Goal: Communication & Community: Answer question/provide support

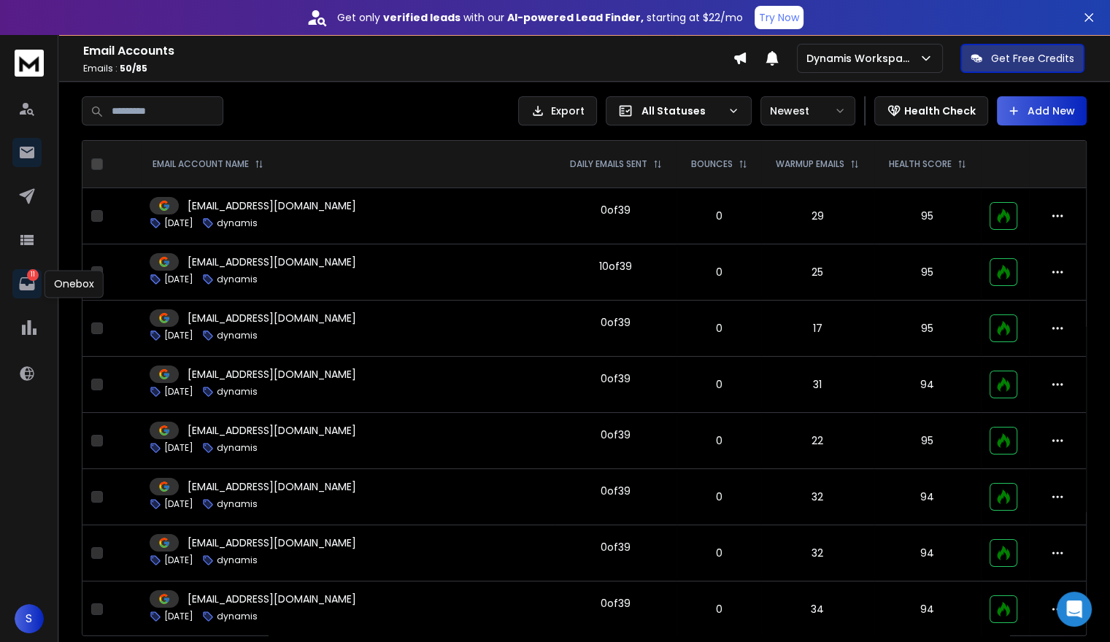
click at [20, 285] on icon at bounding box center [26, 283] width 15 height 13
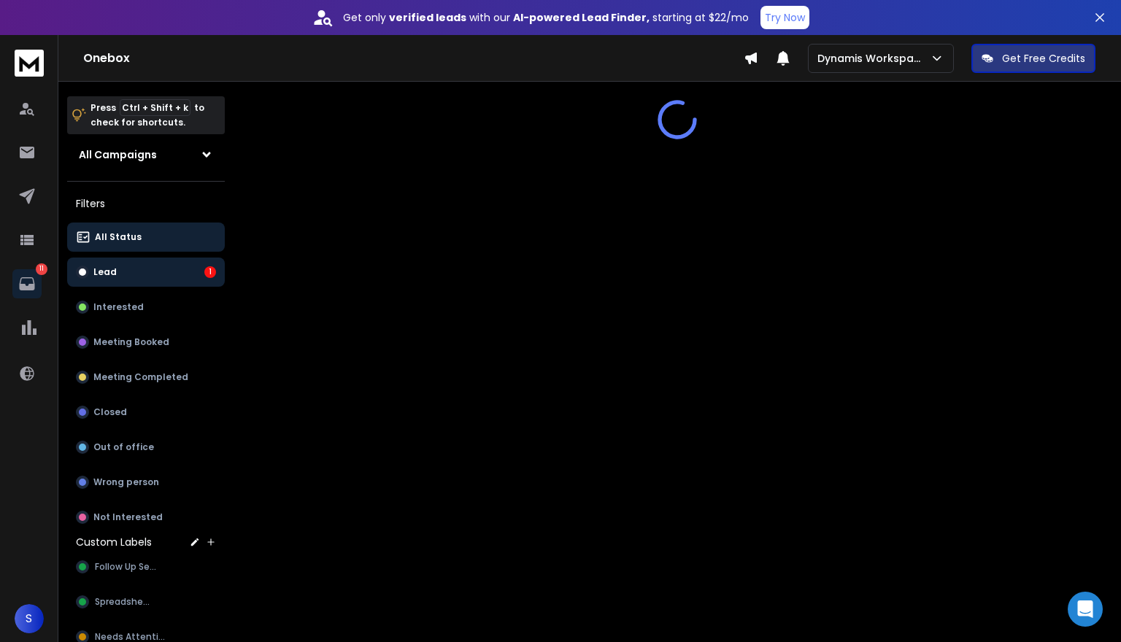
click at [156, 274] on button "Lead 1" at bounding box center [146, 272] width 158 height 29
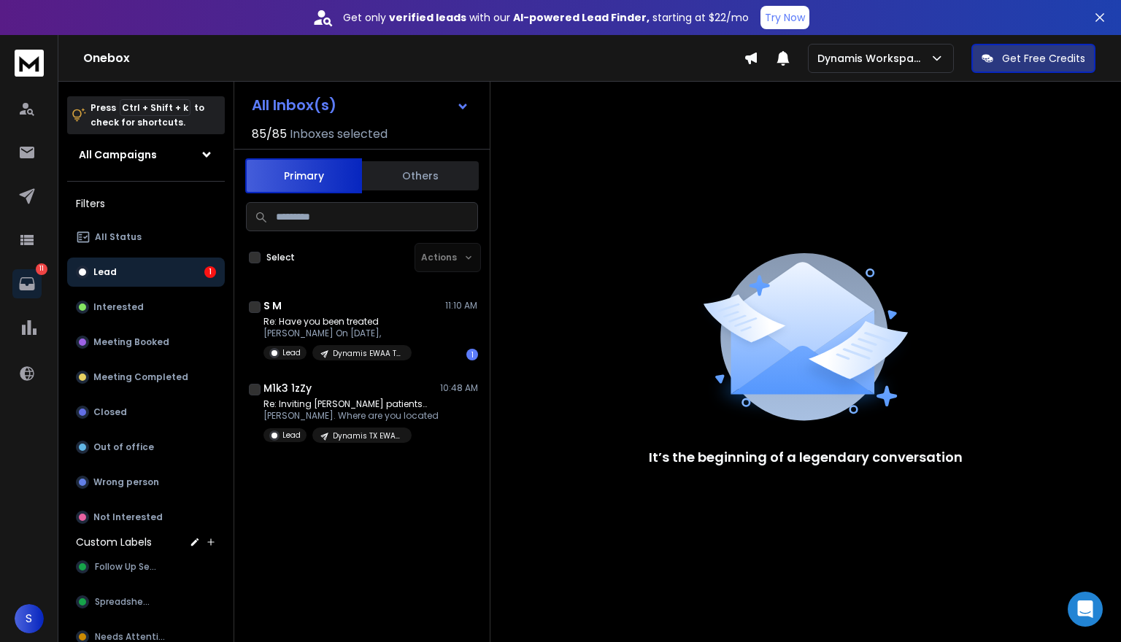
click at [419, 175] on button "Others" at bounding box center [420, 176] width 117 height 32
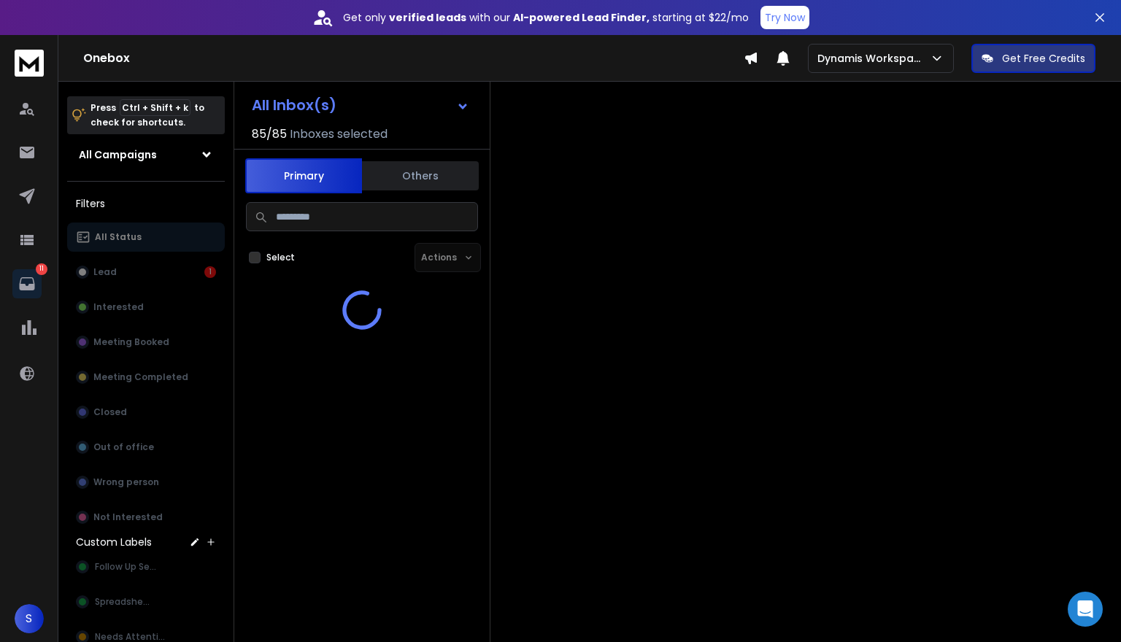
click at [290, 184] on button "Primary" at bounding box center [303, 175] width 117 height 35
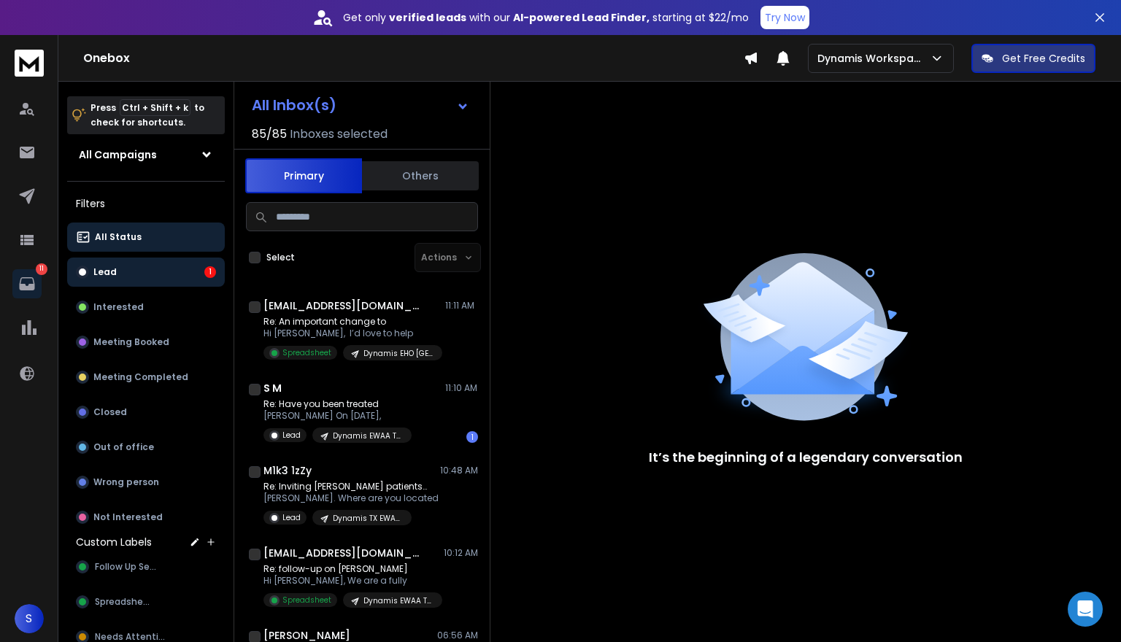
click at [140, 274] on button "Lead 1" at bounding box center [146, 272] width 158 height 29
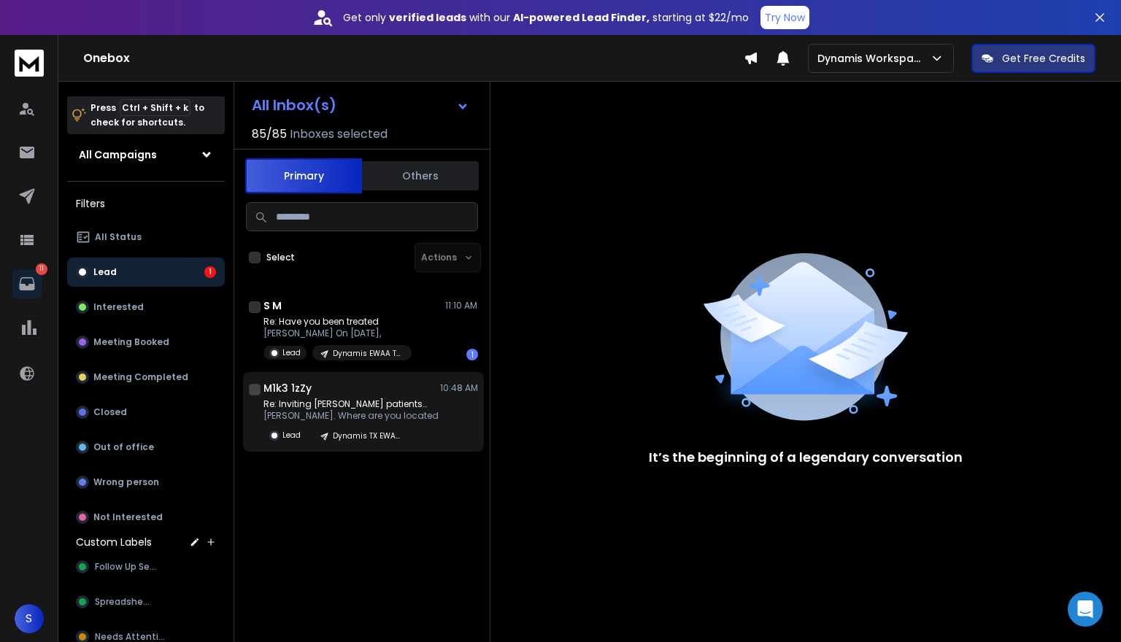
click at [336, 403] on p "Re: Inviting [PERSON_NAME] patients…" at bounding box center [350, 404] width 175 height 12
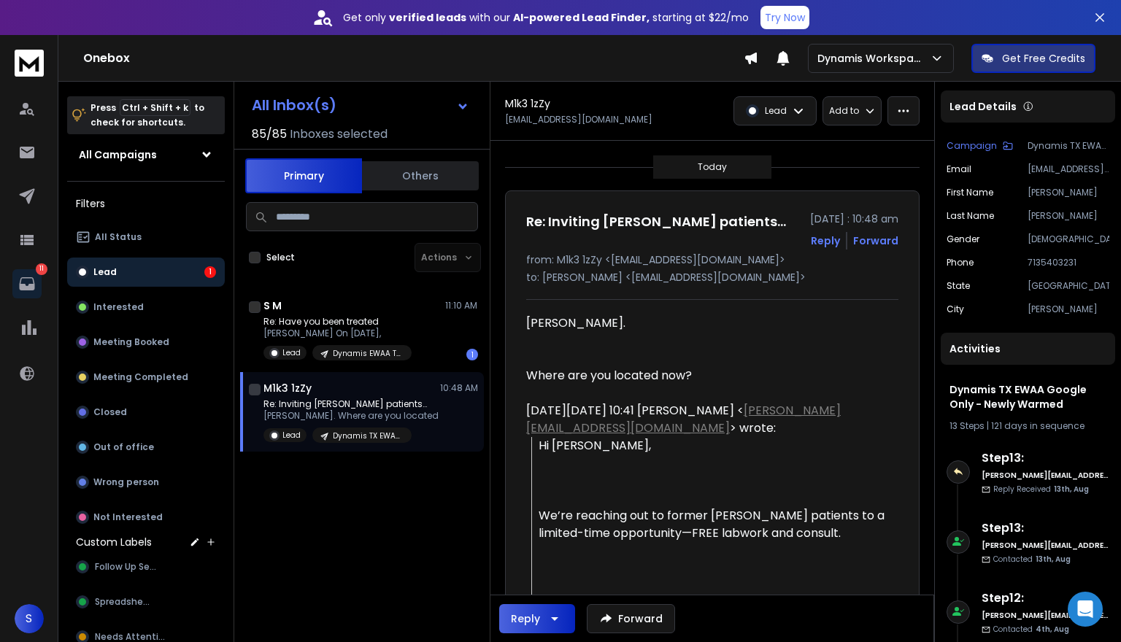
click at [1046, 211] on p "[PERSON_NAME]" at bounding box center [1069, 216] width 82 height 12
click at [814, 240] on button "Reply" at bounding box center [825, 241] width 29 height 15
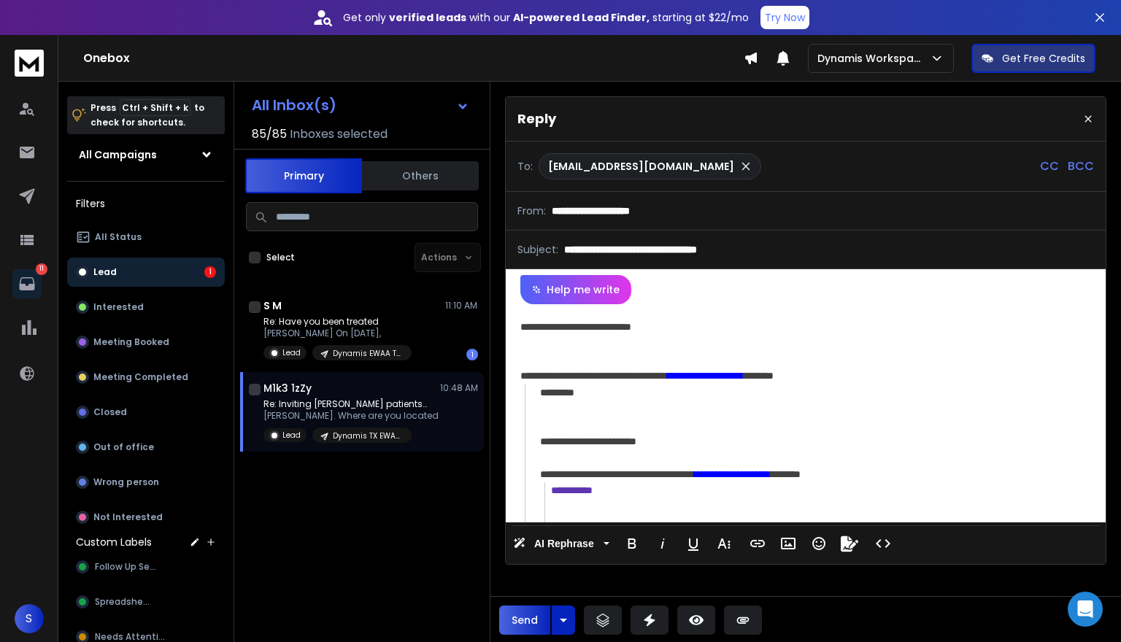
click at [513, 617] on button "Send" at bounding box center [524, 620] width 51 height 29
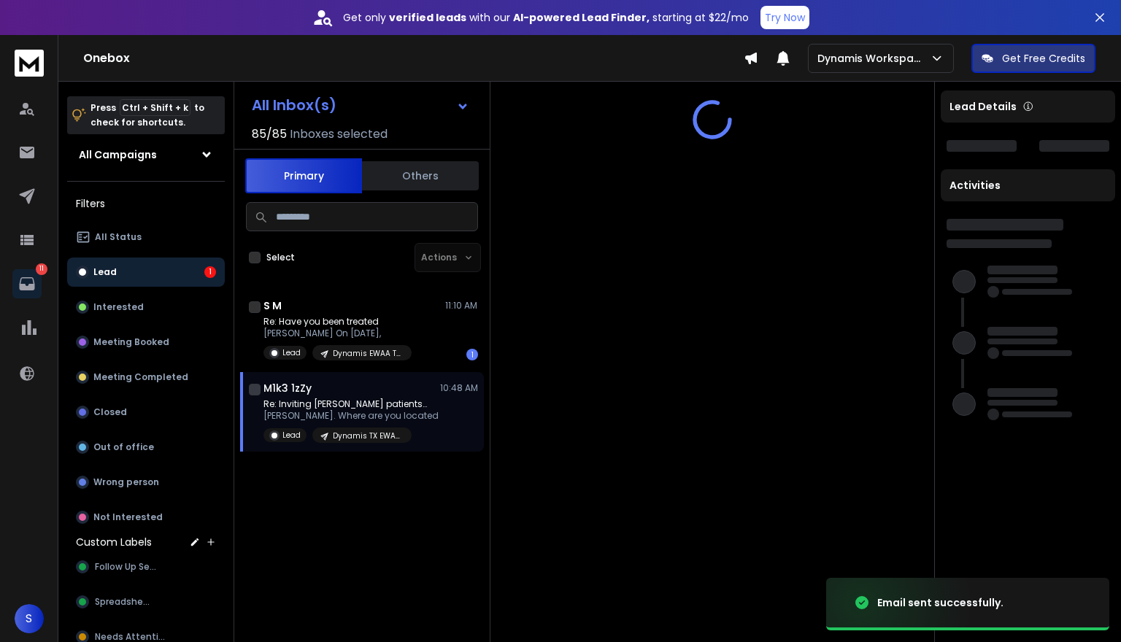
click at [358, 411] on p "[PERSON_NAME]. Where are you located" at bounding box center [350, 416] width 175 height 12
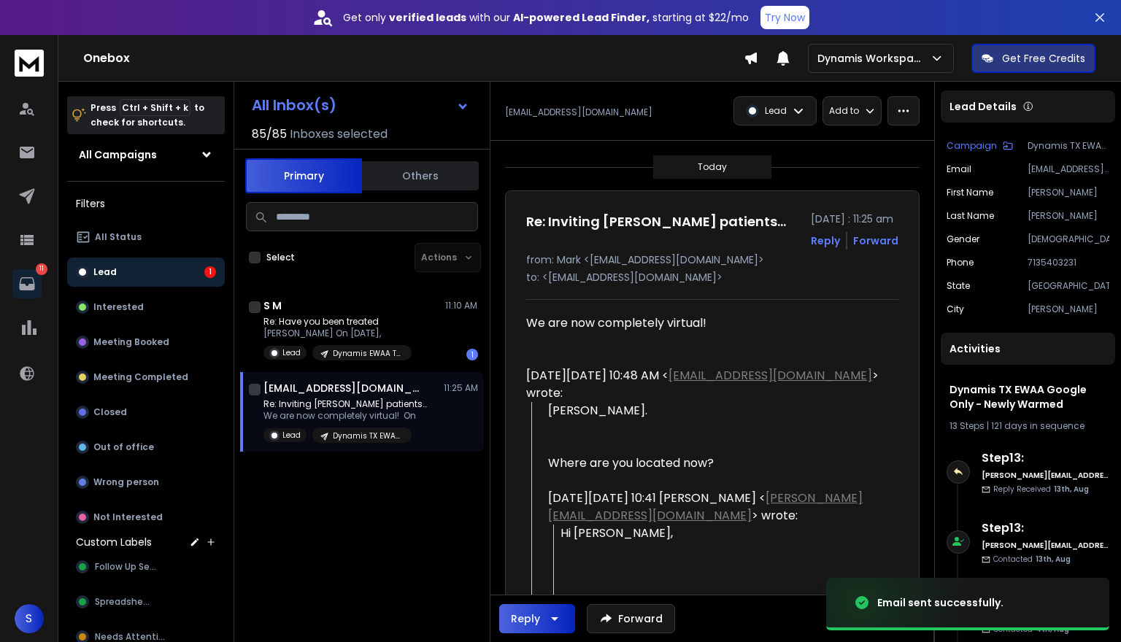
click at [1039, 217] on p "[PERSON_NAME]" at bounding box center [1069, 216] width 82 height 12
click at [1045, 185] on div "Campaign Dynamis TX EWAA Google Only - Newly Warmed Email [EMAIL_ADDRESS][DOMAI…" at bounding box center [1028, 228] width 174 height 210
click at [1048, 194] on p "[PERSON_NAME]" at bounding box center [1069, 193] width 82 height 12
click at [1047, 257] on p "7135403231" at bounding box center [1069, 263] width 82 height 12
click at [771, 112] on p "Lead" at bounding box center [776, 111] width 22 height 12
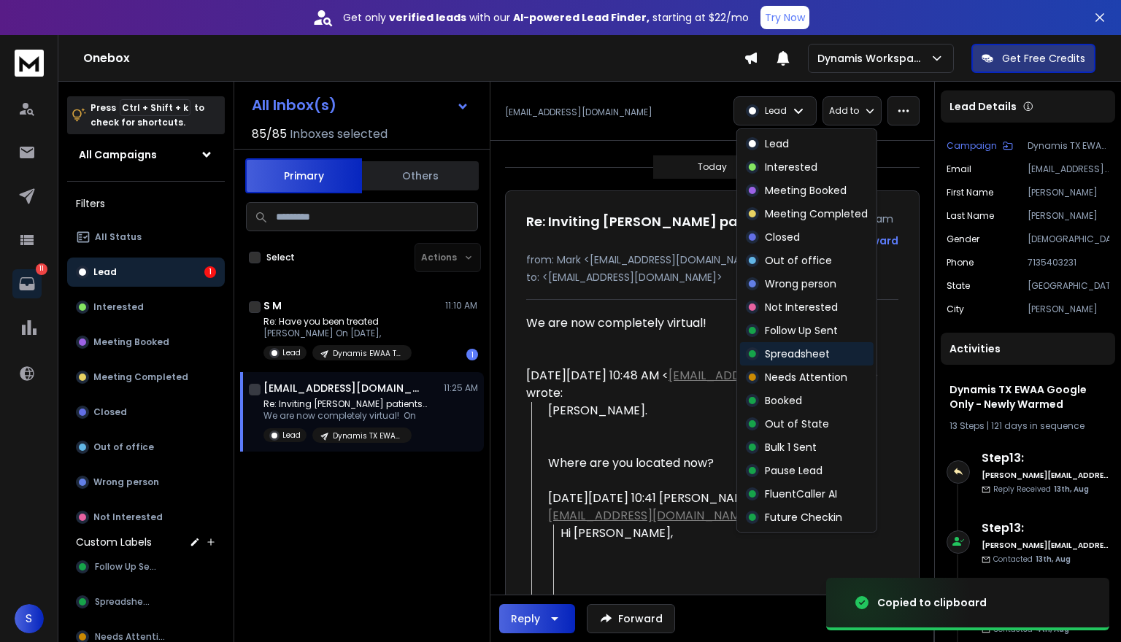
click at [803, 356] on p "Spreadsheet" at bounding box center [797, 354] width 65 height 15
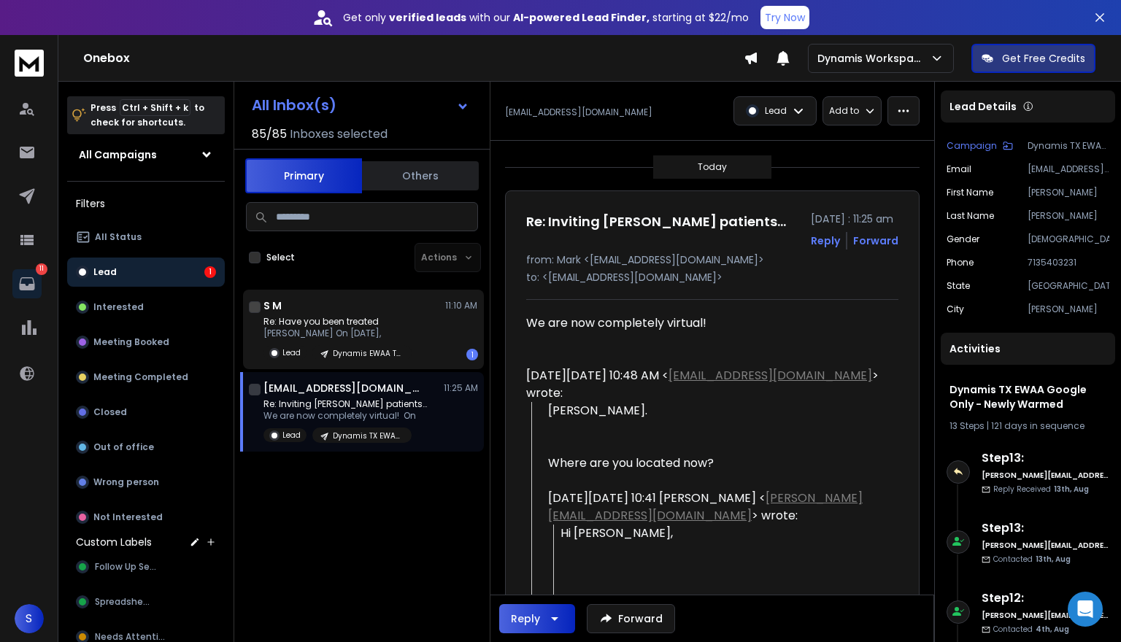
click at [344, 323] on p "Re: Have you been treated" at bounding box center [337, 322] width 148 height 12
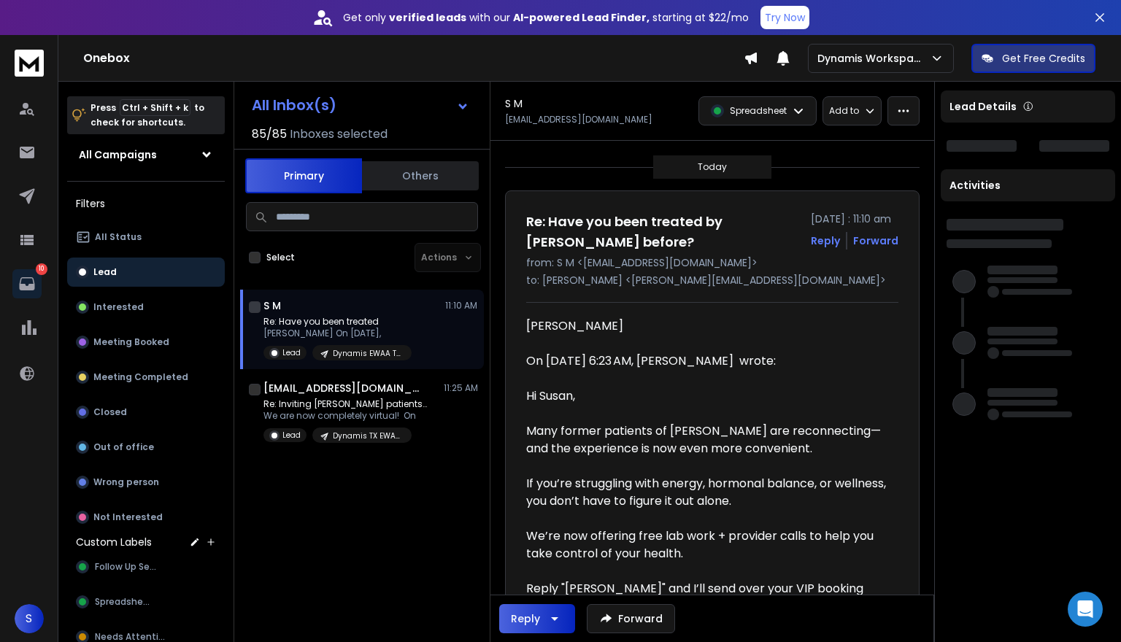
click at [351, 317] on p "Re: Have you been treated" at bounding box center [337, 322] width 148 height 12
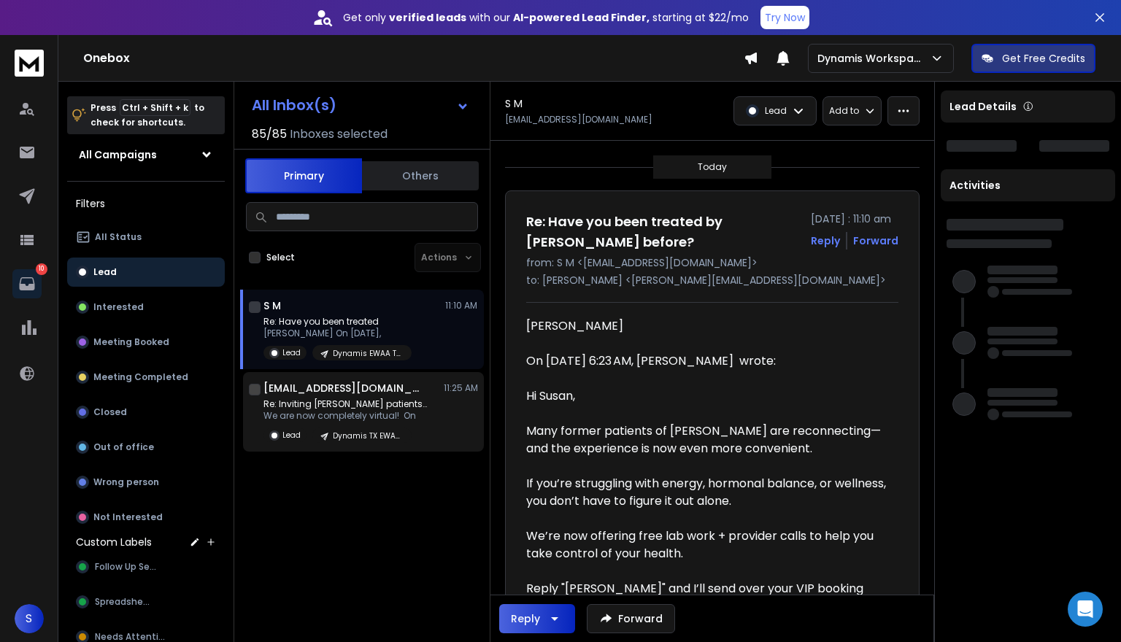
click at [354, 404] on p "Re: Inviting [PERSON_NAME] patients…" at bounding box center [344, 404] width 163 height 12
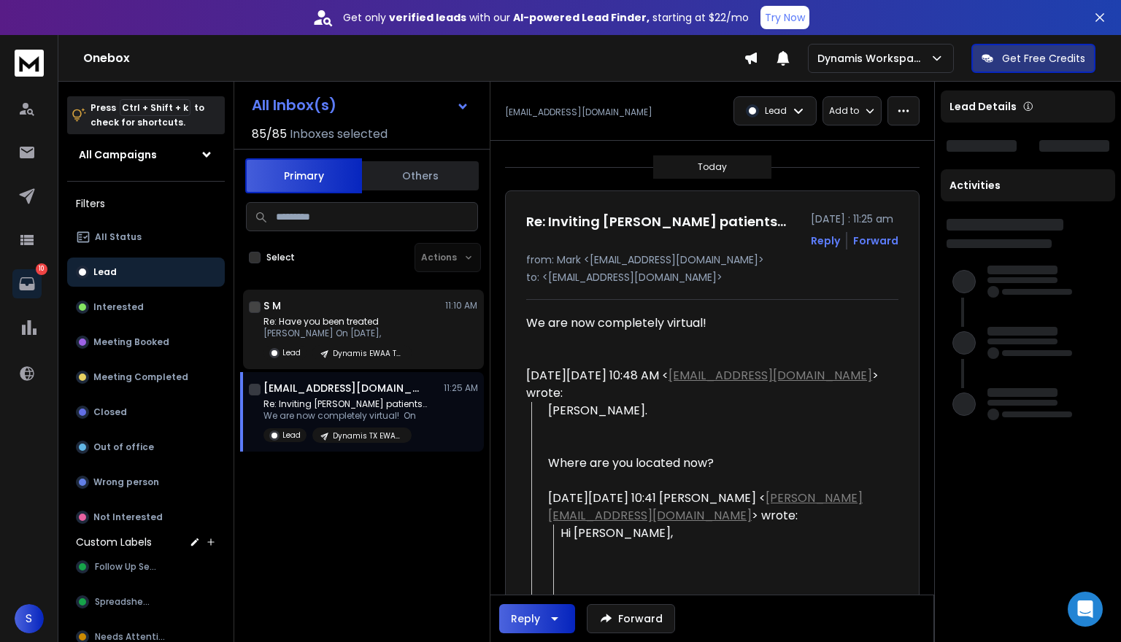
click at [350, 335] on p "[PERSON_NAME] On [DATE]," at bounding box center [337, 334] width 148 height 12
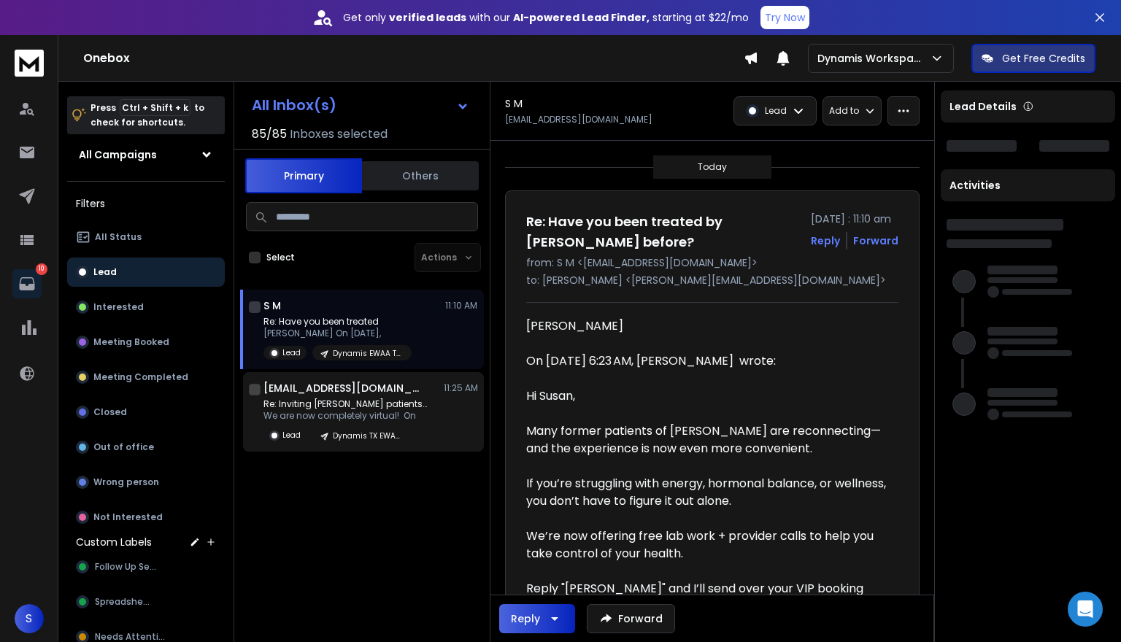
click at [309, 403] on p "Re: Inviting [PERSON_NAME] patients…" at bounding box center [344, 404] width 163 height 12
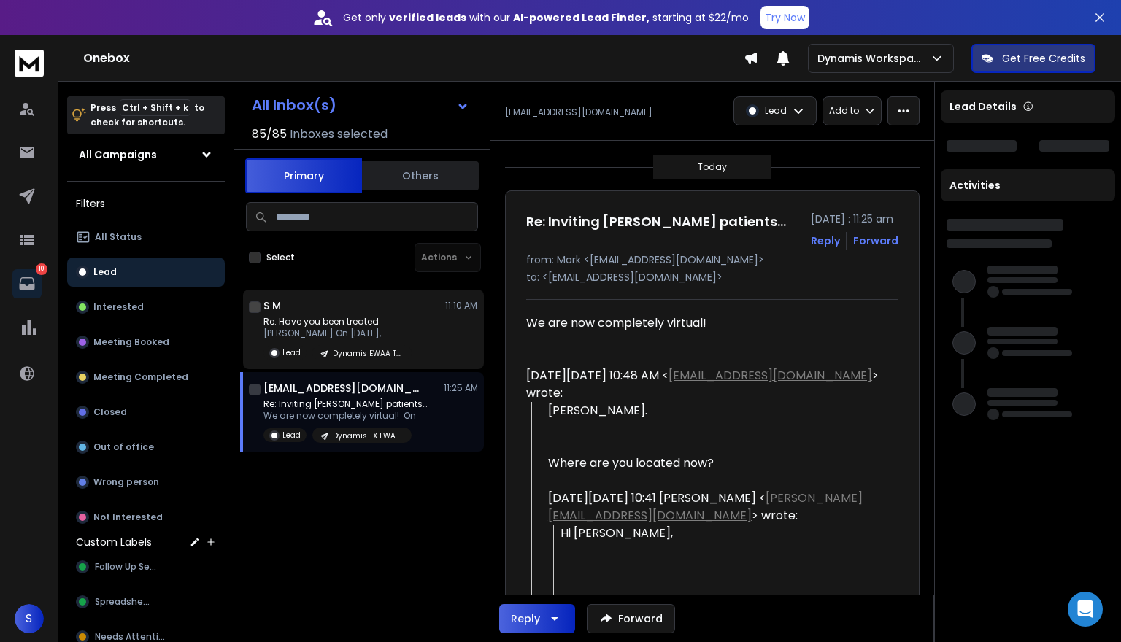
click at [333, 328] on p "[PERSON_NAME] On [DATE]," at bounding box center [337, 334] width 148 height 12
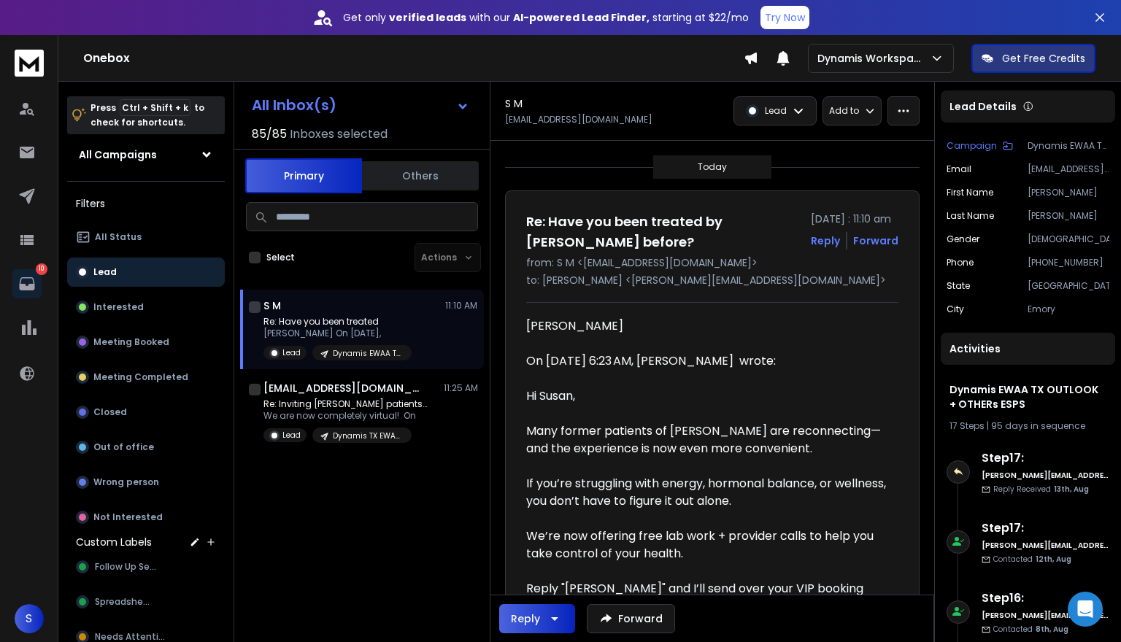
click at [369, 219] on input at bounding box center [362, 216] width 232 height 29
paste input "*****"
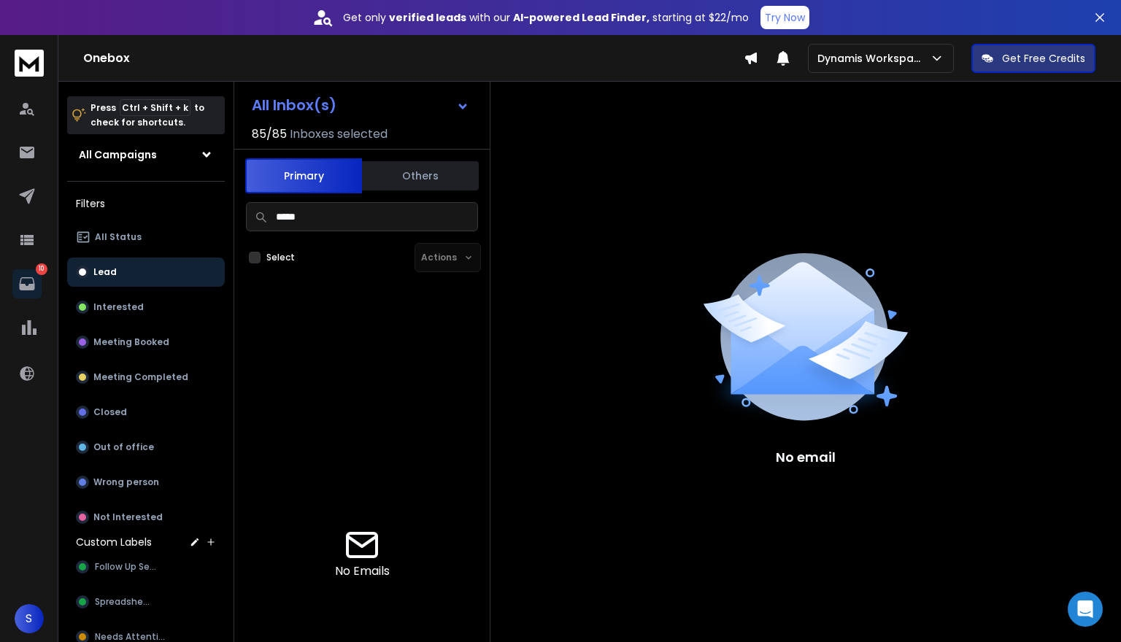
drag, startPoint x: 346, startPoint y: 222, endPoint x: 191, endPoint y: 209, distance: 155.2
click at [191, 209] on div "Press Ctrl + Shift + k to check for shortcuts. All Campaigns All Campaigns Filt…" at bounding box center [589, 403] width 1063 height 642
paste input "*****"
click at [141, 239] on button "All Status" at bounding box center [146, 237] width 158 height 29
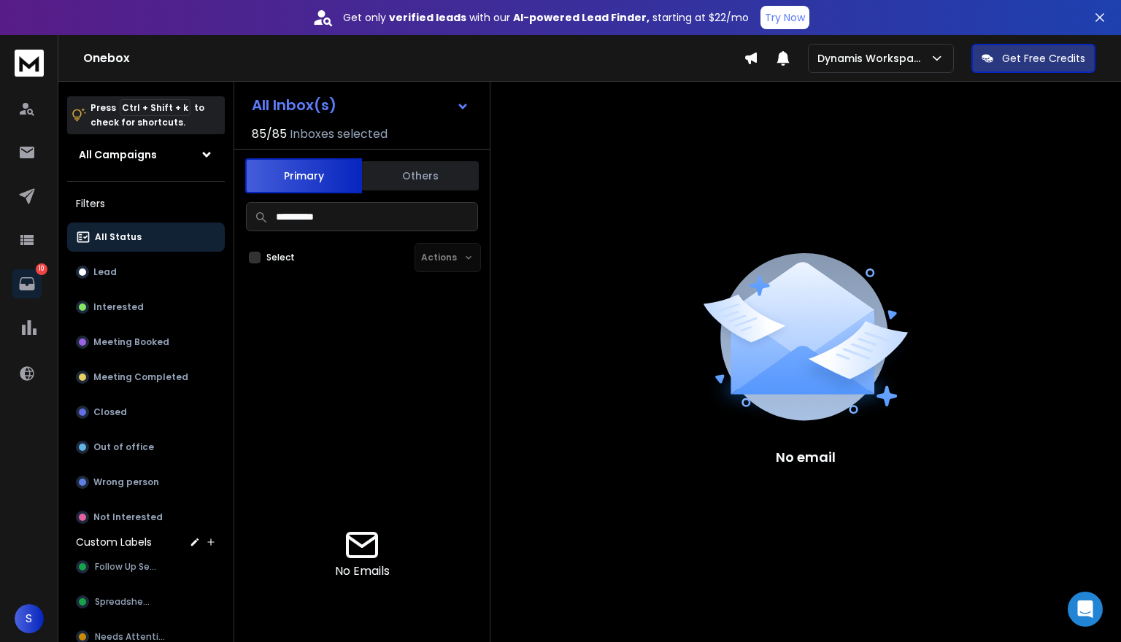
click at [355, 220] on input "**********" at bounding box center [362, 216] width 232 height 29
drag, startPoint x: 377, startPoint y: 222, endPoint x: 244, endPoint y: 207, distance: 133.6
click at [244, 207] on div "**********" at bounding box center [362, 213] width 244 height 35
paste input "**********"
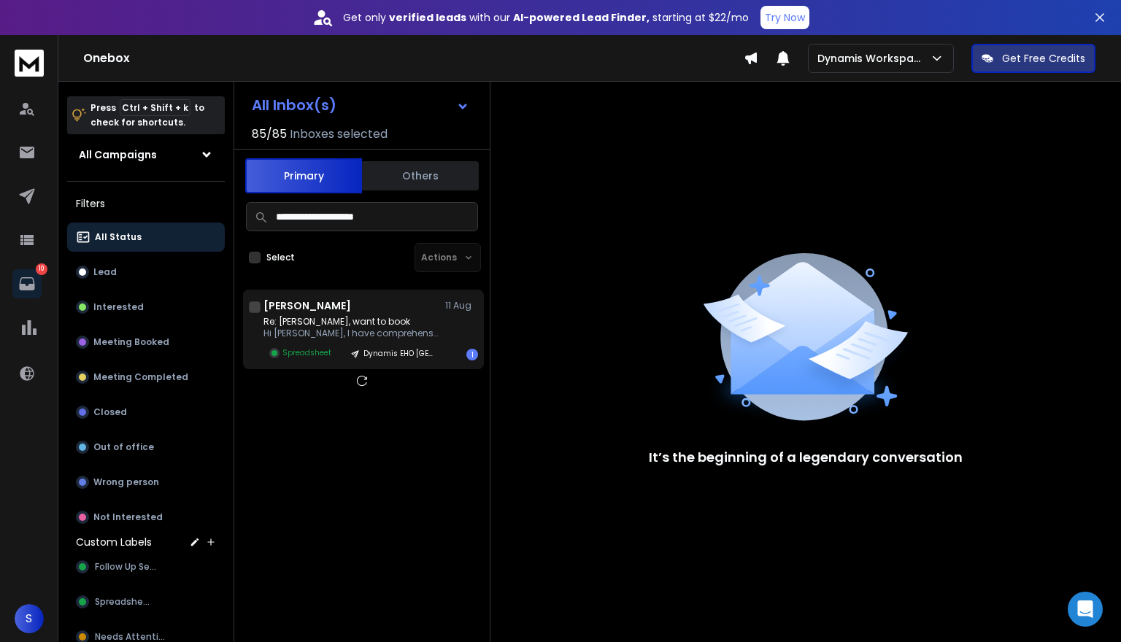
type input "**********"
click at [356, 321] on p "Re: [PERSON_NAME], want to book" at bounding box center [350, 322] width 175 height 12
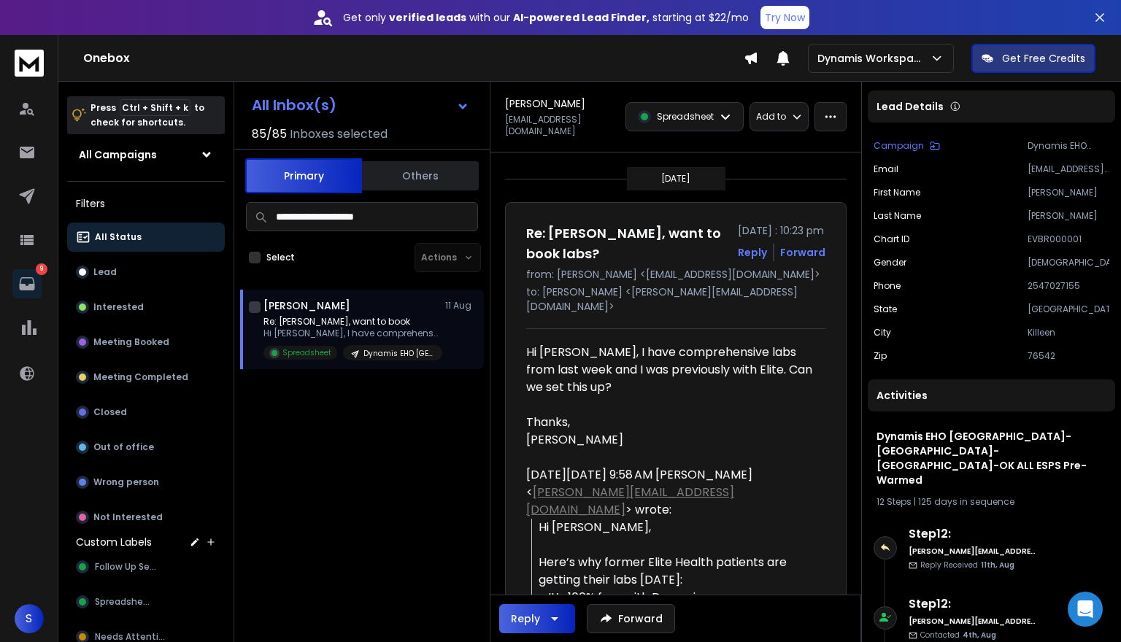
click at [767, 245] on button "Reply" at bounding box center [752, 252] width 29 height 15
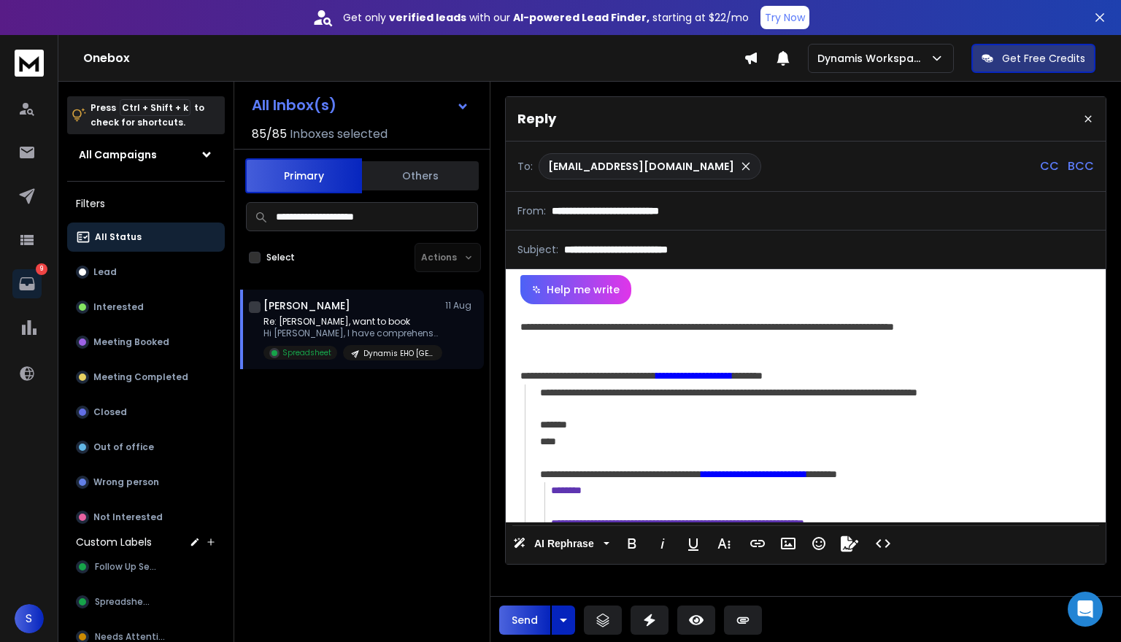
click at [892, 325] on div "**********" at bounding box center [798, 327] width 556 height 16
click at [520, 622] on button "Send" at bounding box center [524, 620] width 51 height 29
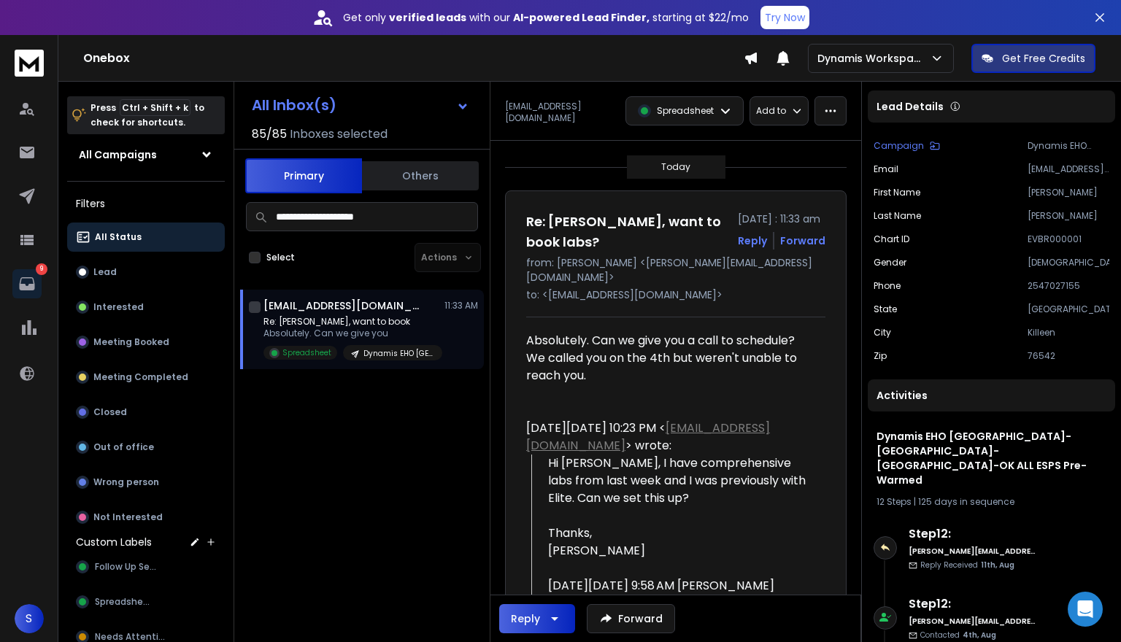
drag, startPoint x: 809, startPoint y: 347, endPoint x: 768, endPoint y: 216, distance: 137.1
copy div "[DATE] : 11:33 am Reply Forward from: [PERSON_NAME] <[PERSON_NAME][EMAIL_ADDRES…"
click at [35, 273] on link "9" at bounding box center [26, 283] width 29 height 29
click at [126, 268] on button "Lead" at bounding box center [146, 272] width 158 height 29
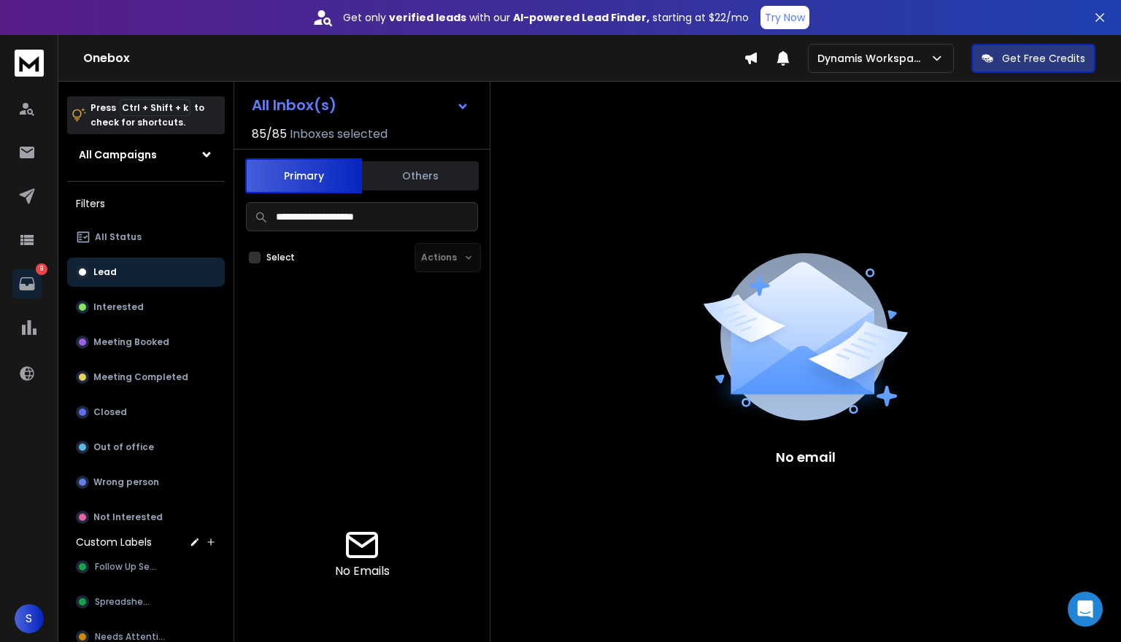
drag, startPoint x: 437, startPoint y: 216, endPoint x: 118, endPoint y: 206, distance: 319.1
click at [123, 209] on div "**********" at bounding box center [589, 403] width 1063 height 642
click at [140, 229] on button "All Status" at bounding box center [146, 237] width 158 height 29
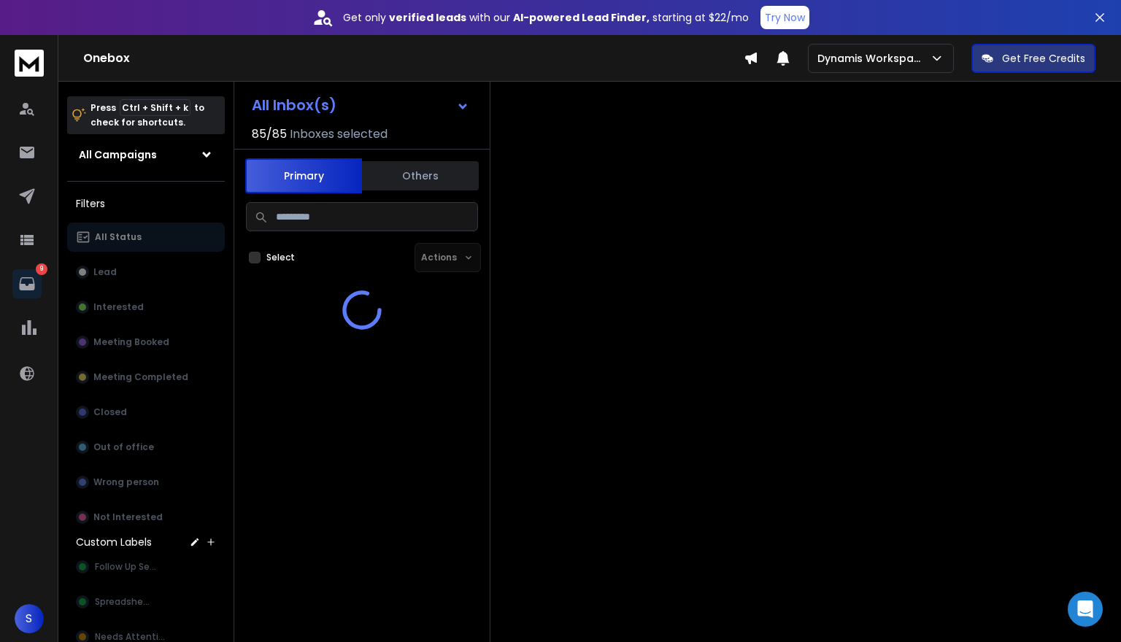
click at [143, 266] on div "All Status Lead Interested Meeting Booked Meeting Completed Closed Out of offic…" at bounding box center [146, 377] width 158 height 309
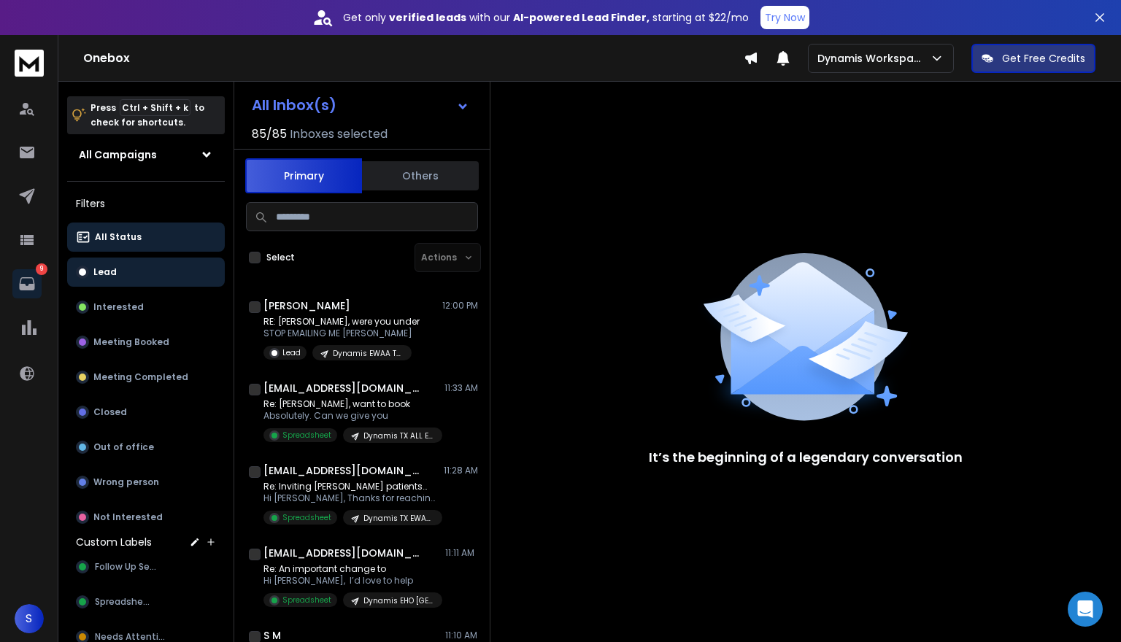
click at [143, 273] on button "Lead" at bounding box center [146, 272] width 158 height 29
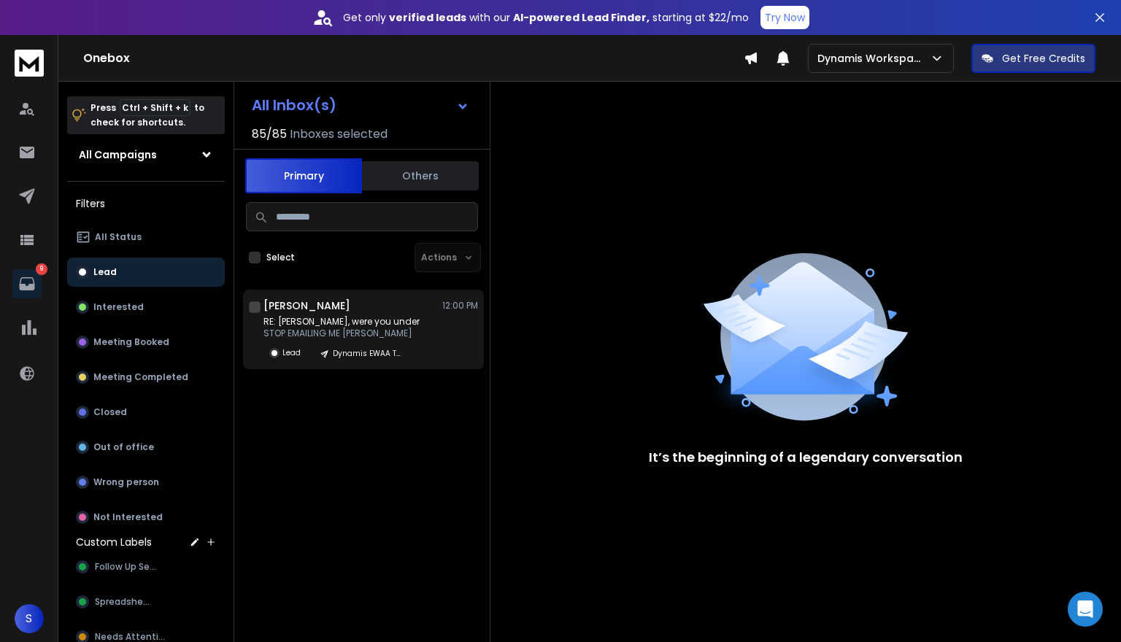
click at [353, 311] on div "[PERSON_NAME] 12:00 PM" at bounding box center [370, 305] width 215 height 15
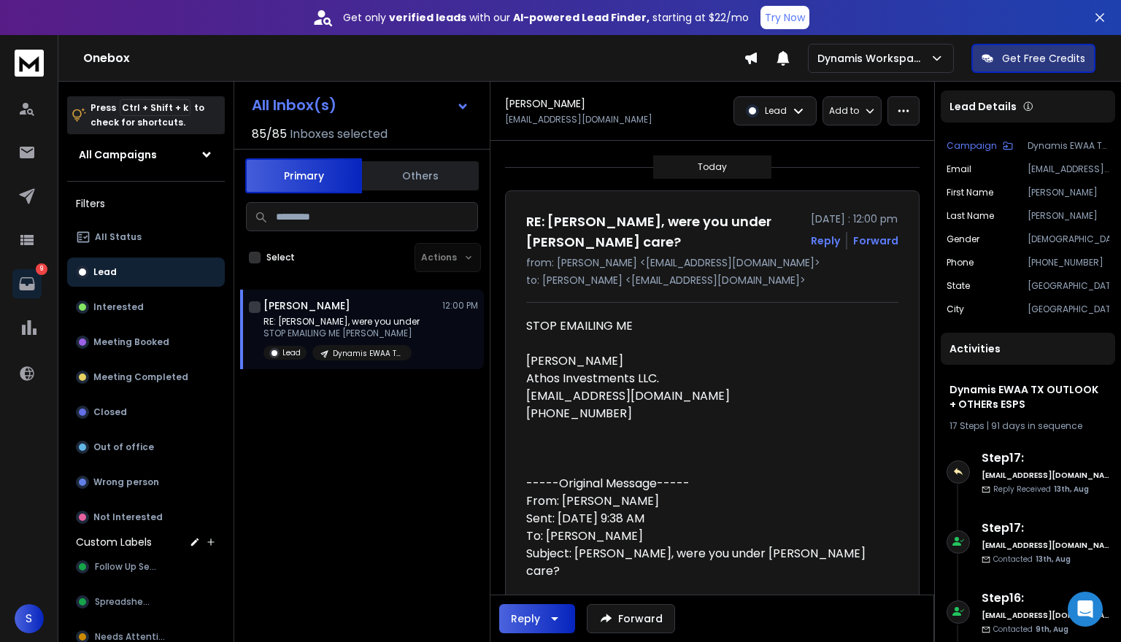
click at [896, 116] on button "button" at bounding box center [903, 110] width 32 height 29
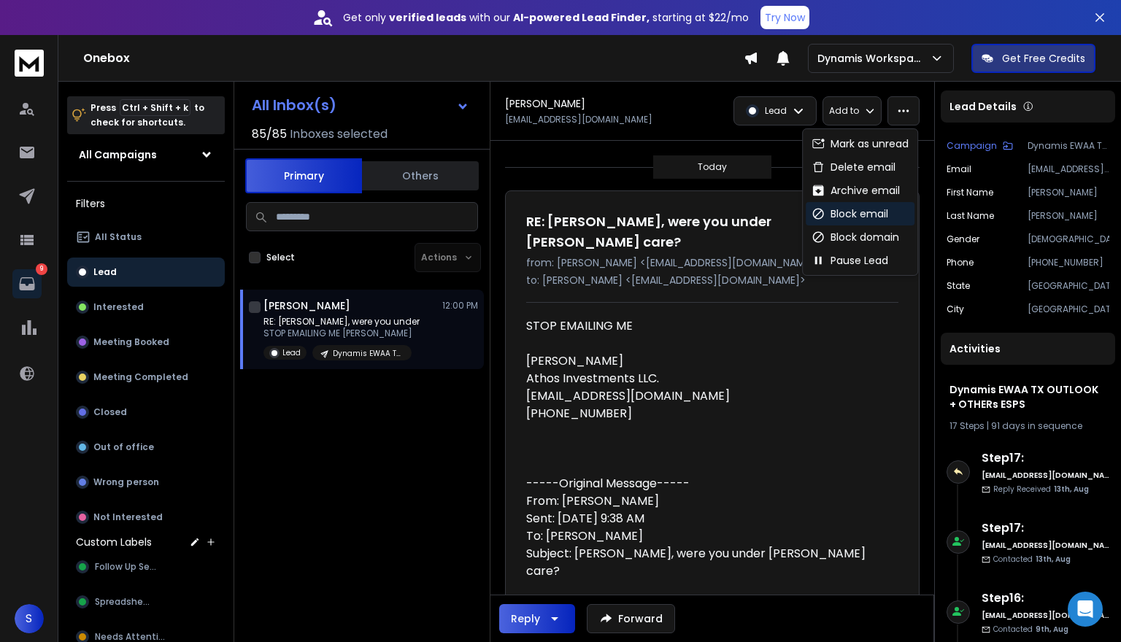
click at [861, 214] on div "Block email" at bounding box center [850, 214] width 77 height 15
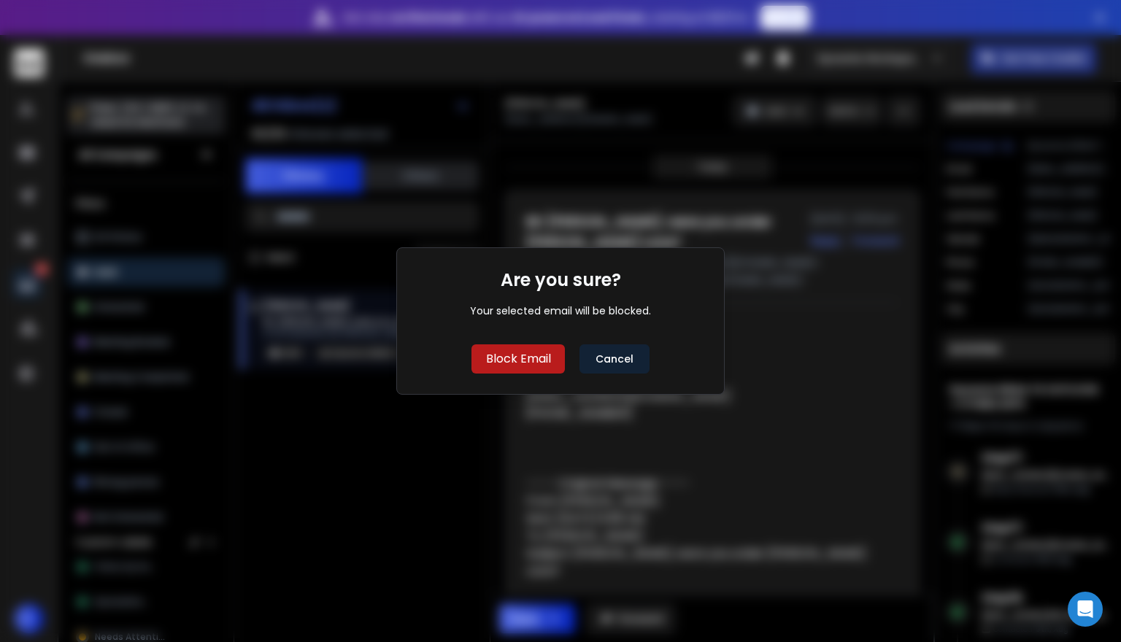
click at [515, 353] on button "Block Email" at bounding box center [517, 358] width 93 height 29
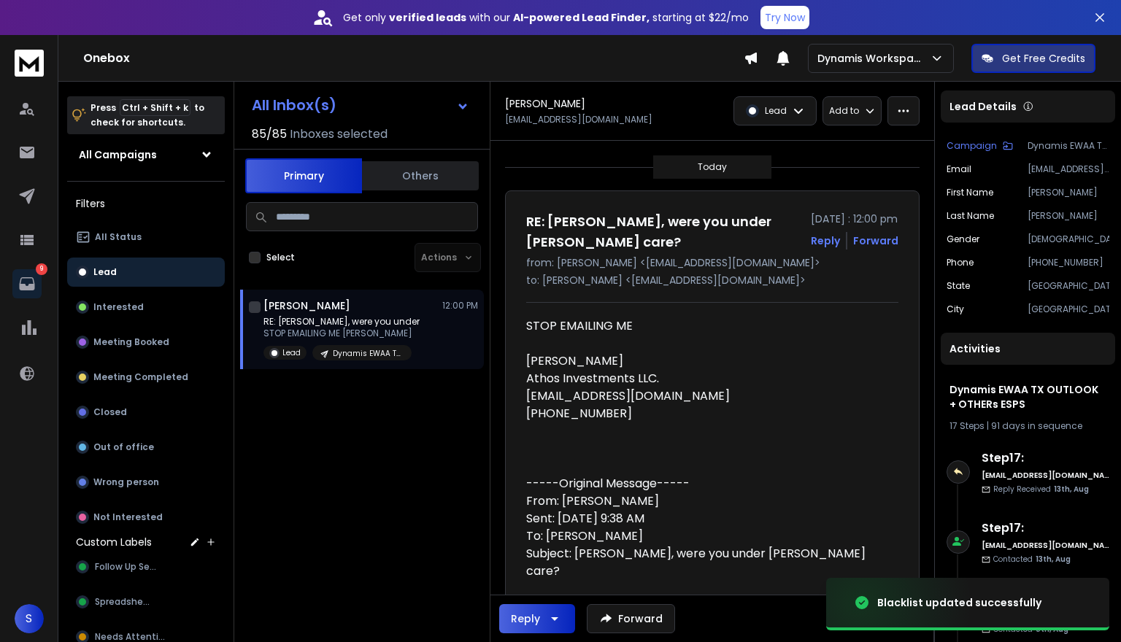
click at [896, 105] on button "button" at bounding box center [903, 110] width 32 height 29
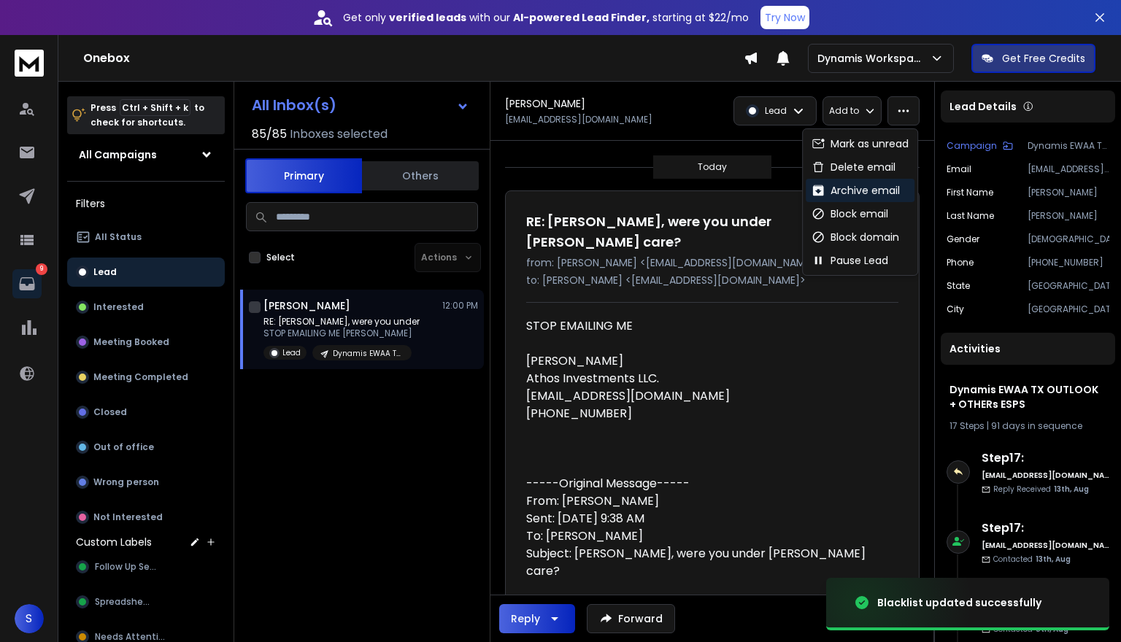
click at [867, 188] on div "Archive email" at bounding box center [856, 190] width 88 height 15
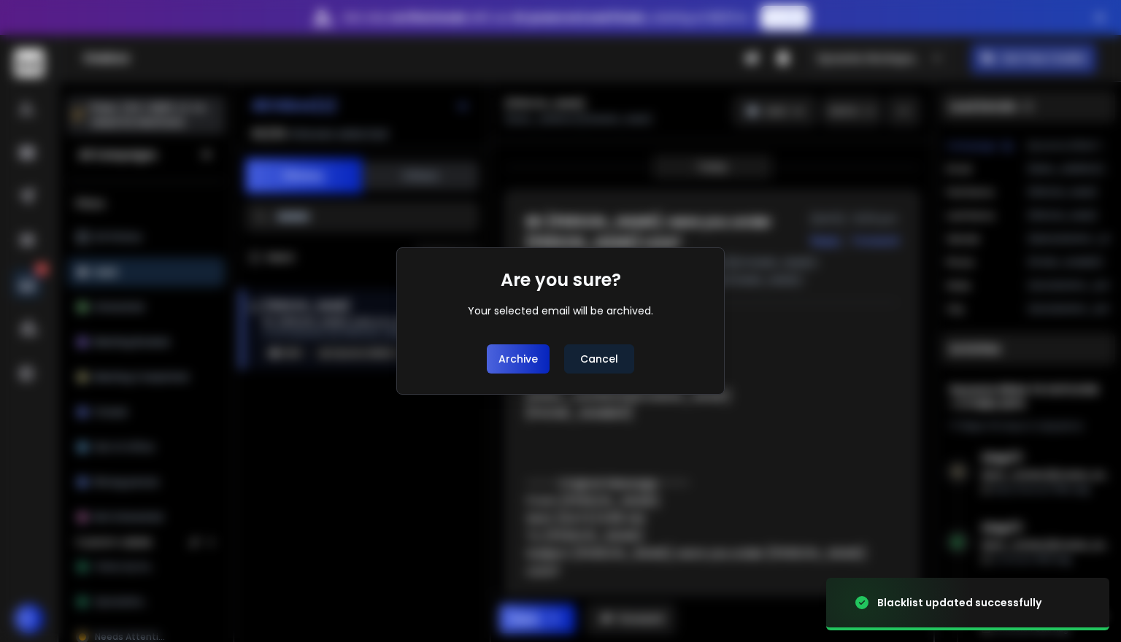
drag, startPoint x: 490, startPoint y: 356, endPoint x: 504, endPoint y: 349, distance: 15.0
click at [490, 356] on button "archive" at bounding box center [518, 358] width 63 height 29
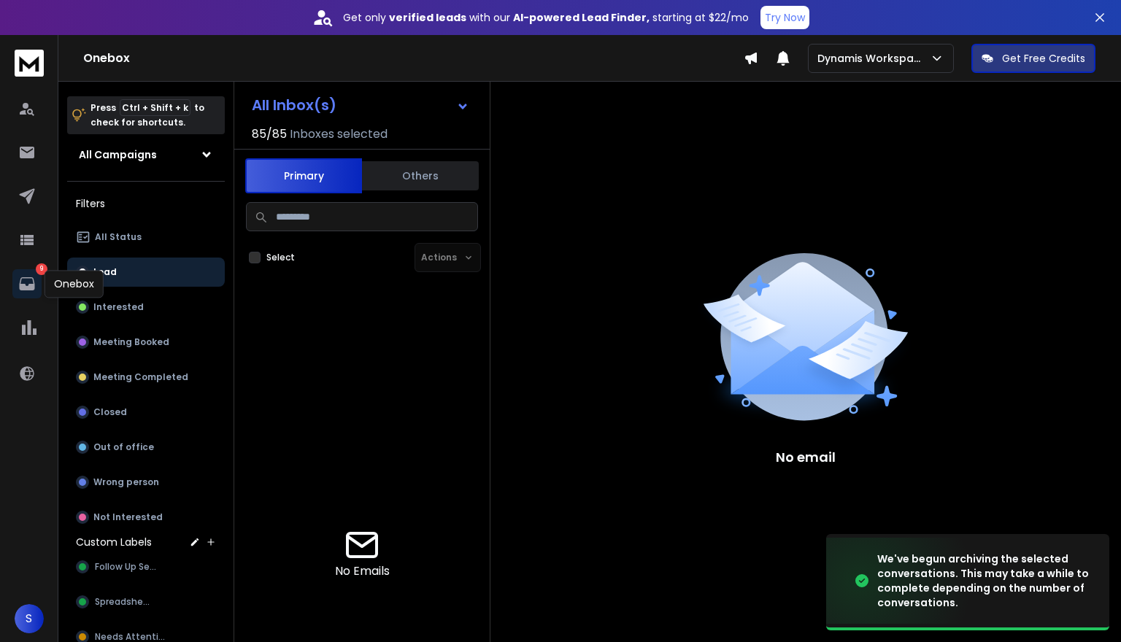
click at [26, 284] on icon at bounding box center [27, 284] width 18 height 18
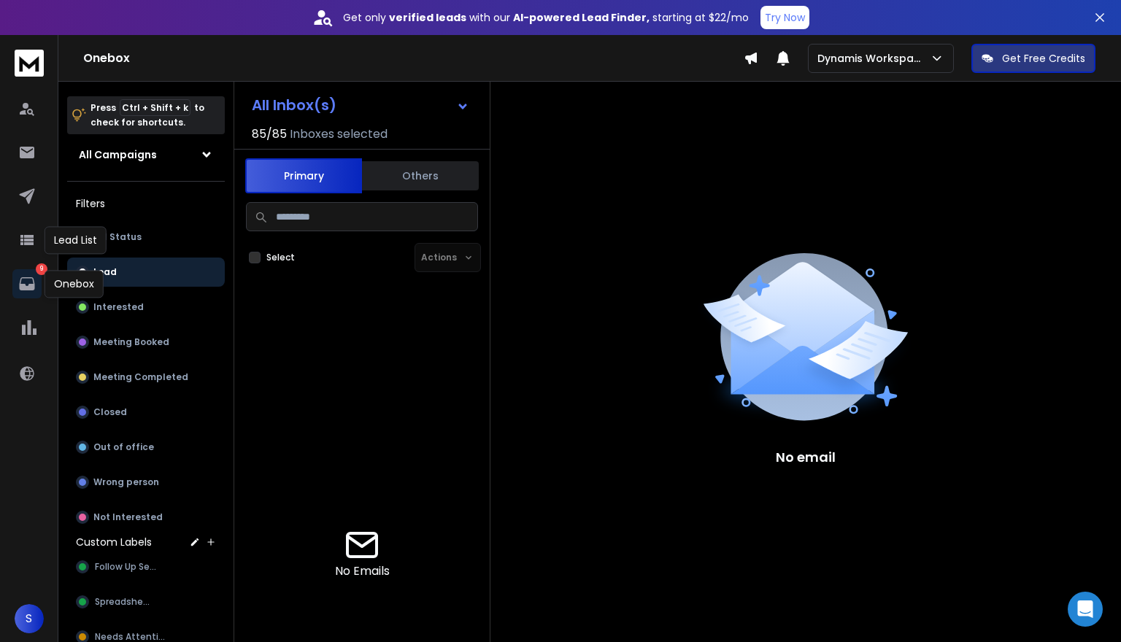
click at [34, 277] on icon at bounding box center [27, 284] width 18 height 18
click at [126, 238] on p "All Status" at bounding box center [118, 237] width 47 height 12
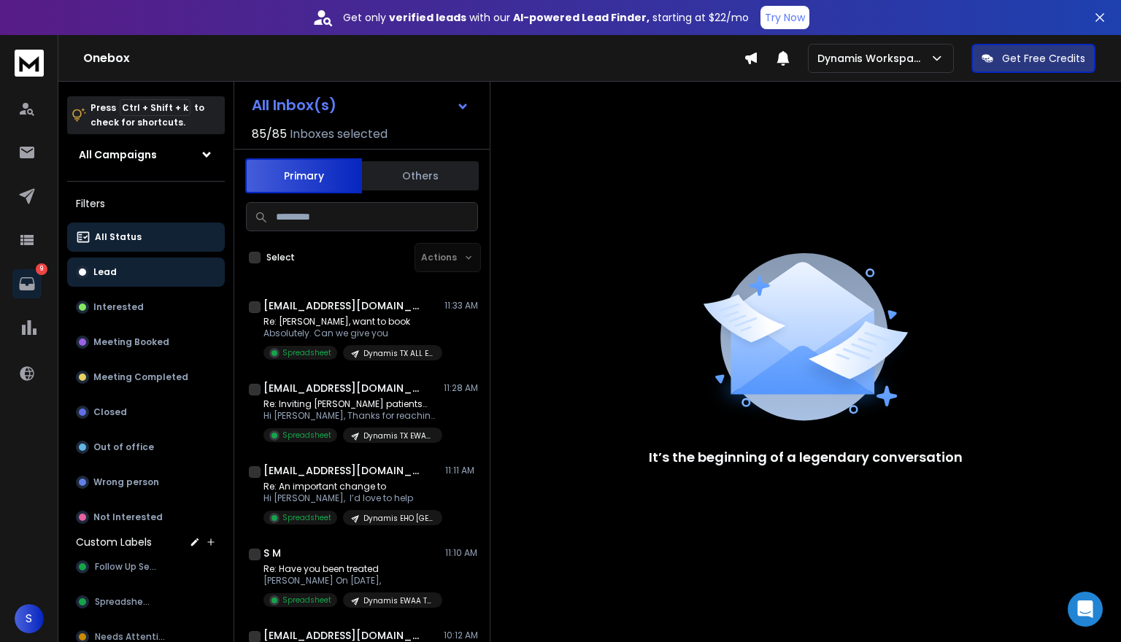
click at [123, 271] on button "Lead" at bounding box center [146, 272] width 158 height 29
